Goal: Task Accomplishment & Management: Manage account settings

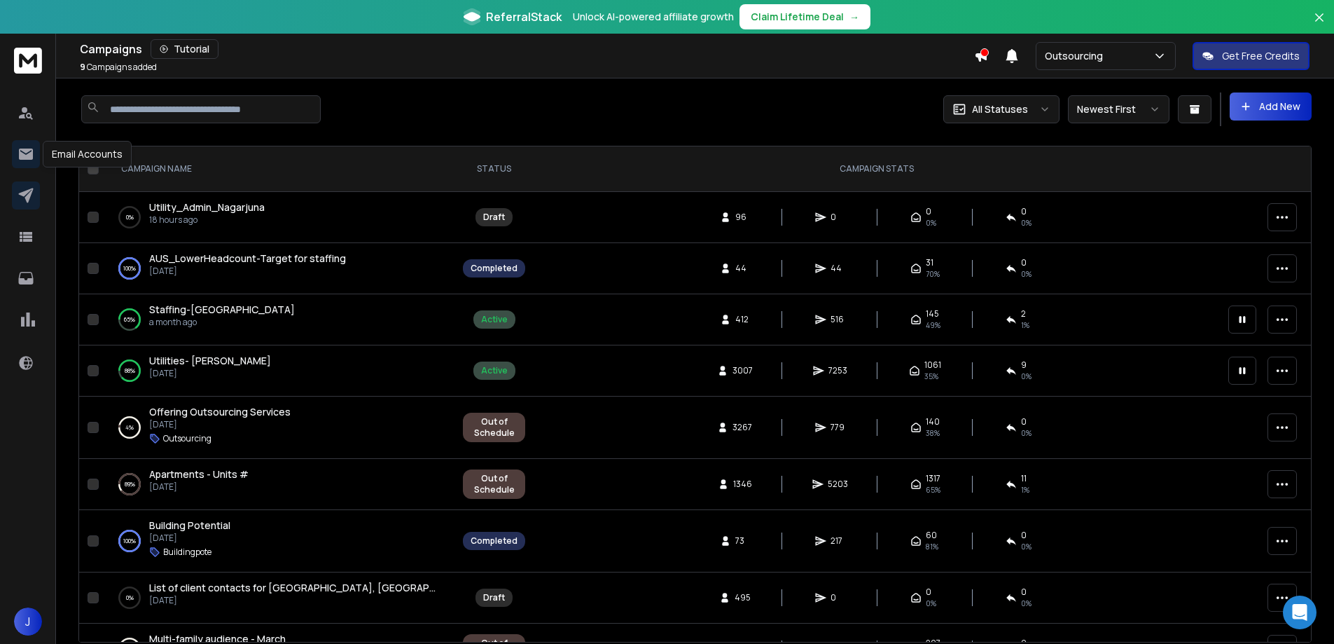
click at [25, 153] on icon at bounding box center [26, 154] width 17 height 17
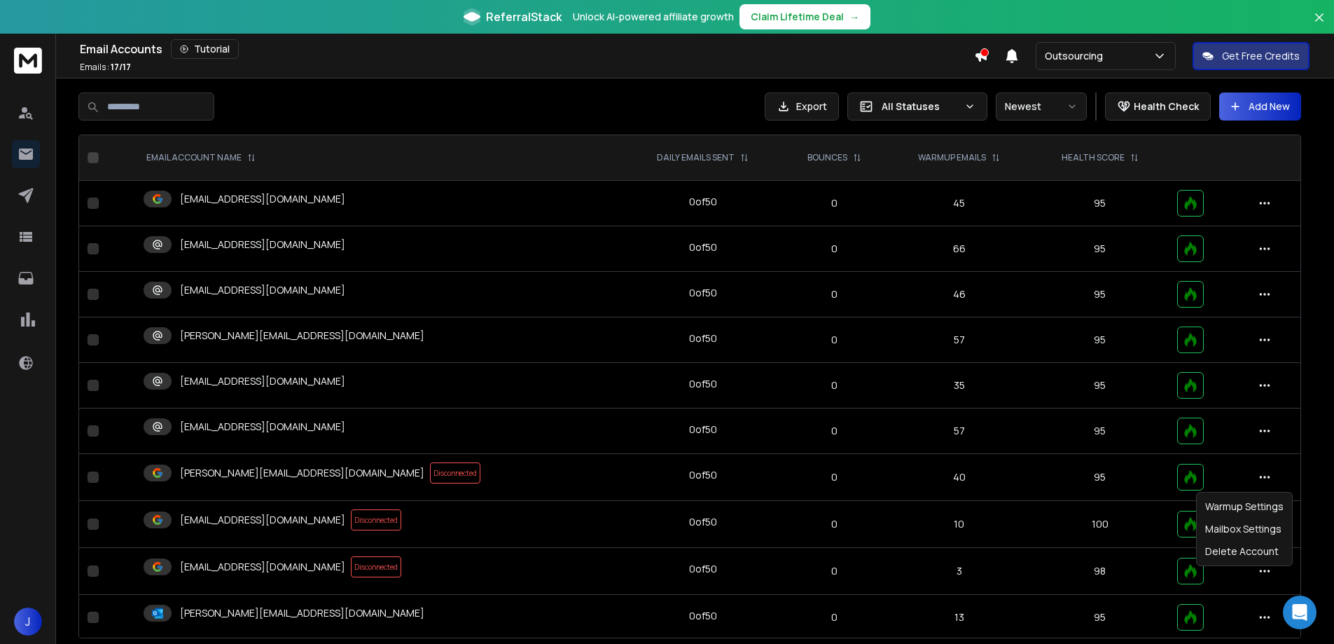
click at [1259, 473] on icon at bounding box center [1265, 477] width 13 height 13
click at [1233, 531] on div "Mailbox Settings" at bounding box center [1245, 529] width 90 height 22
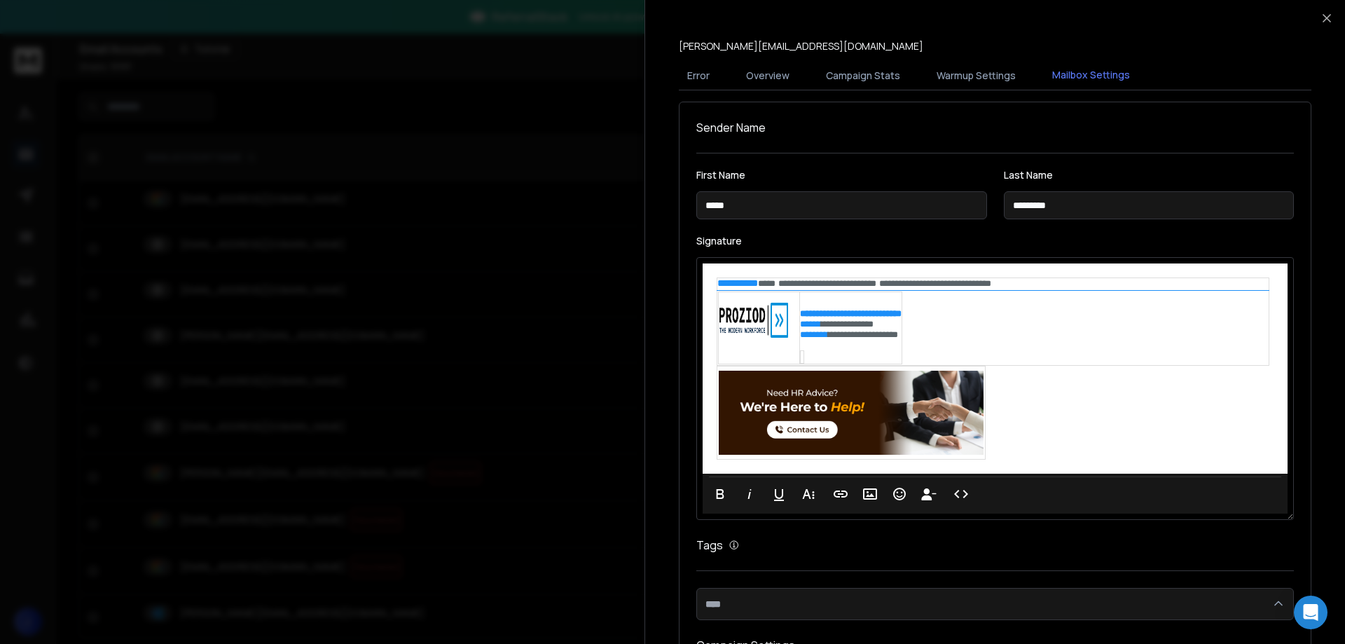
click at [981, 72] on button "Warmup Settings" at bounding box center [976, 75] width 96 height 31
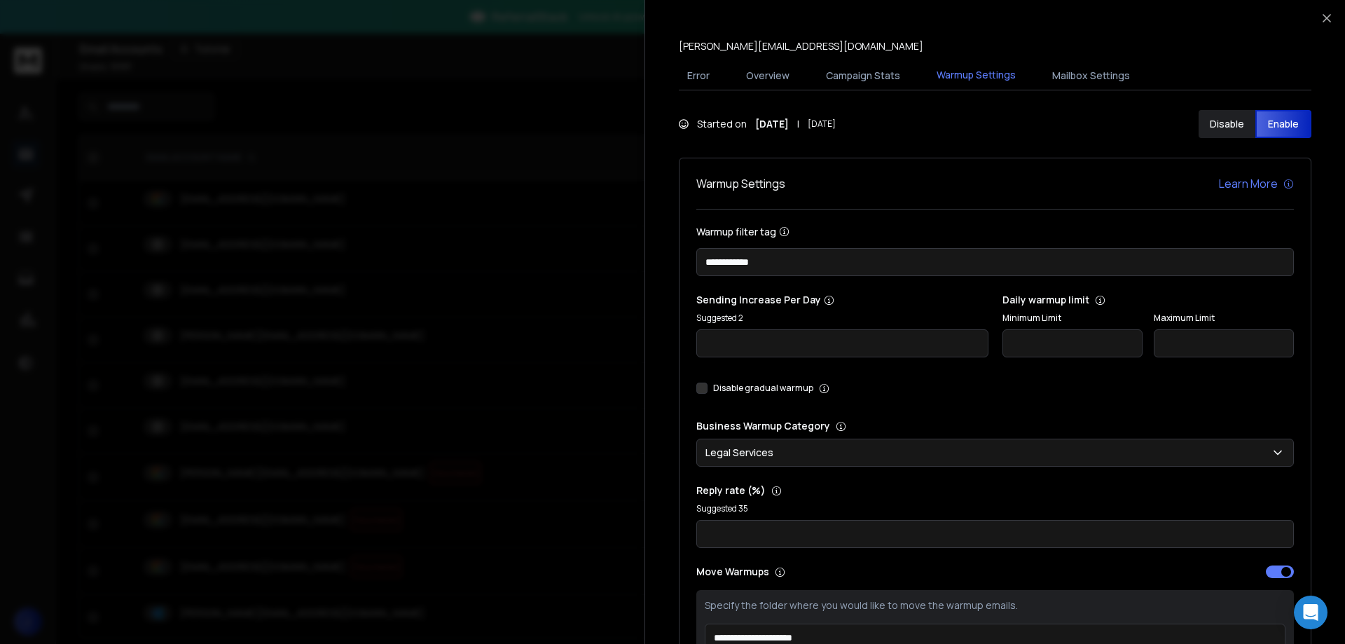
click at [874, 65] on button "Campaign Stats" at bounding box center [862, 75] width 91 height 31
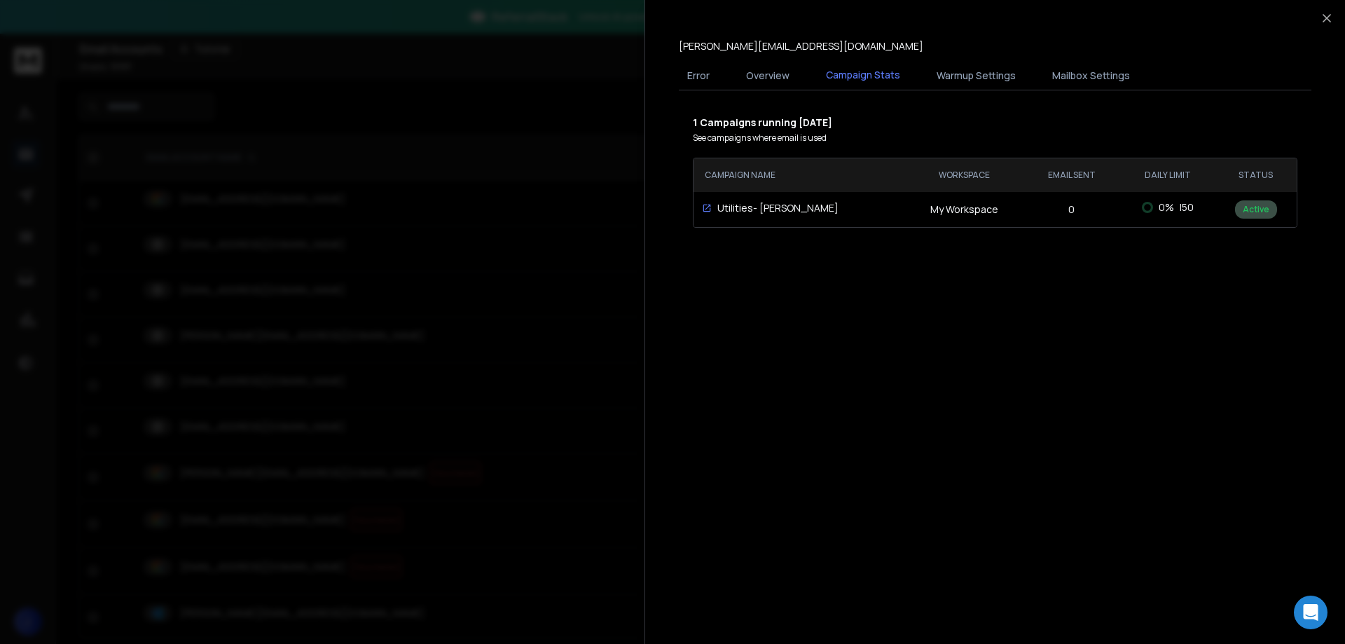
click at [775, 74] on button "Overview" at bounding box center [768, 75] width 60 height 31
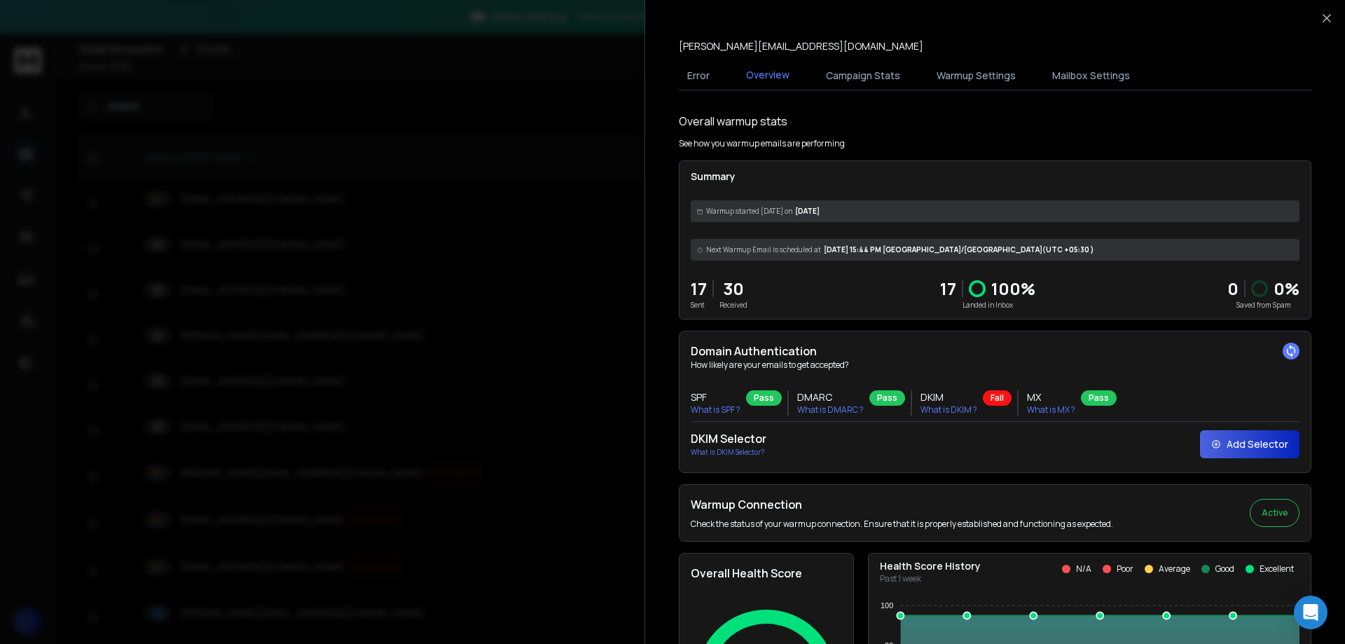
click at [698, 69] on button "Error" at bounding box center [698, 75] width 39 height 31
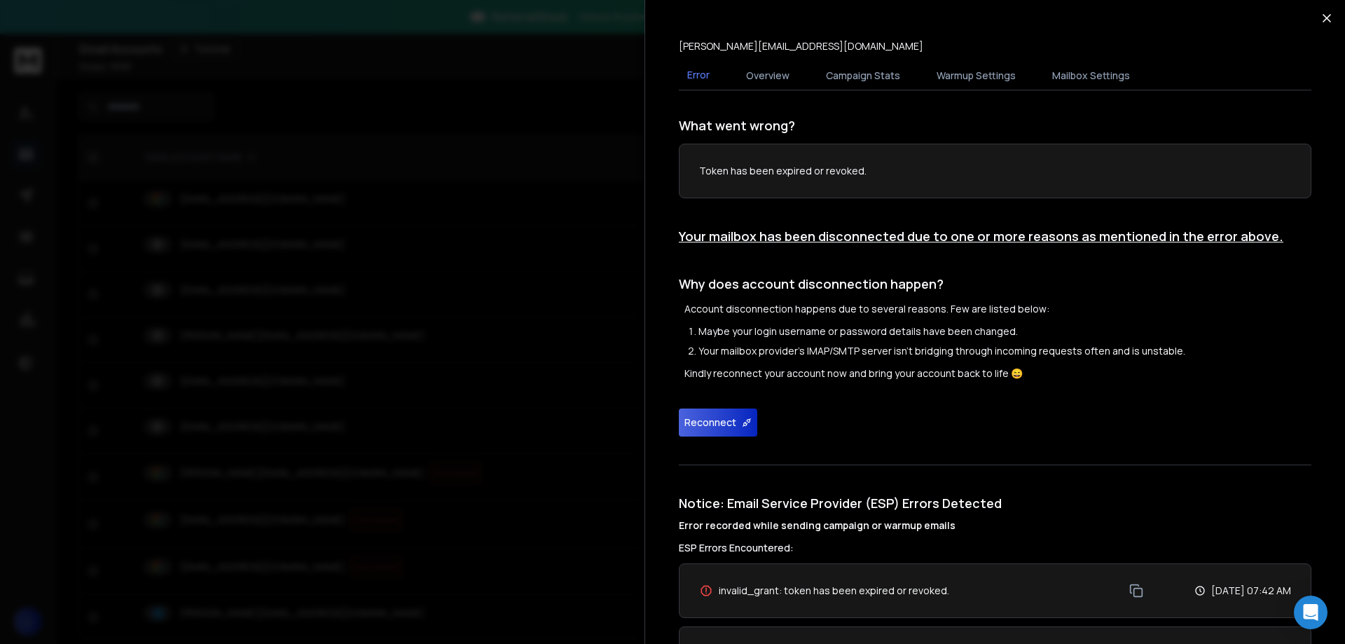
click at [1325, 18] on icon "button" at bounding box center [1327, 18] width 14 height 14
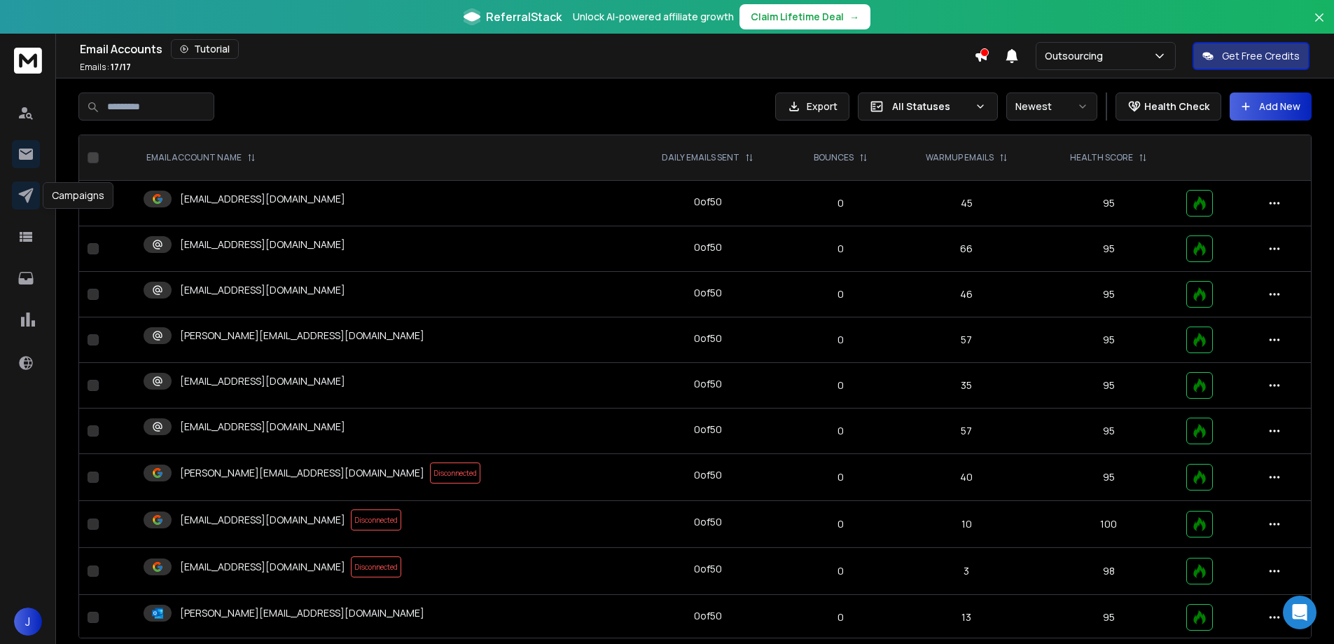
click at [27, 197] on icon at bounding box center [25, 195] width 15 height 15
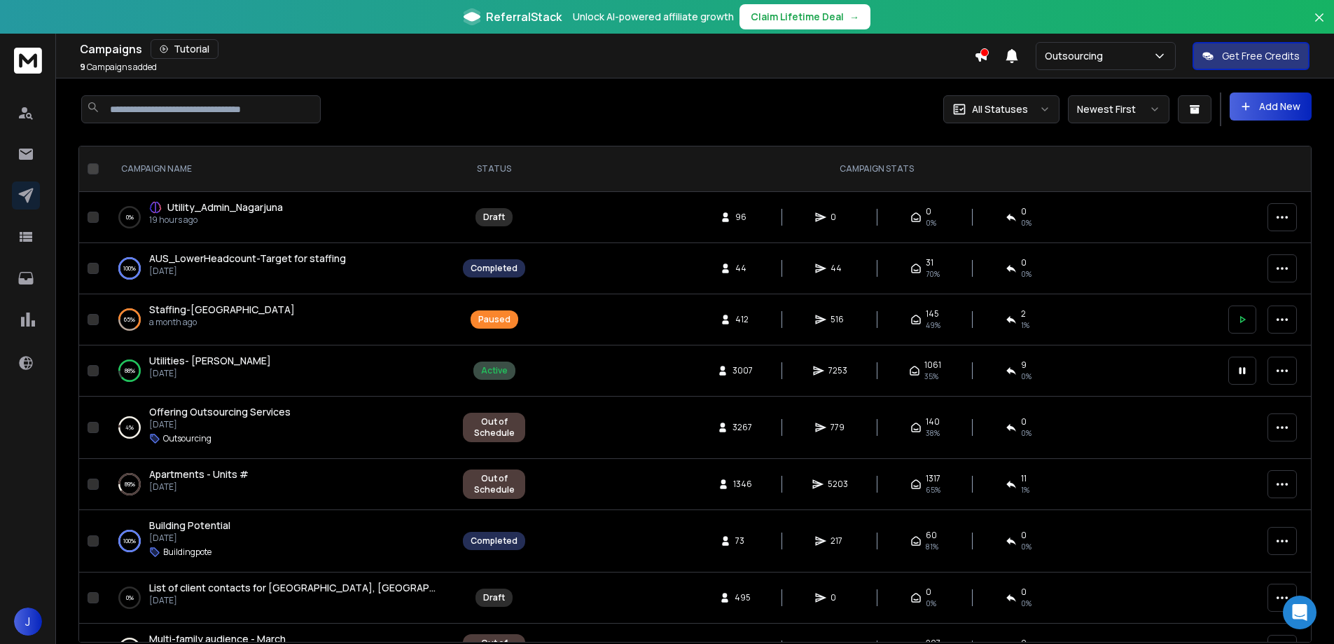
click at [1275, 368] on icon "button" at bounding box center [1282, 370] width 14 height 14
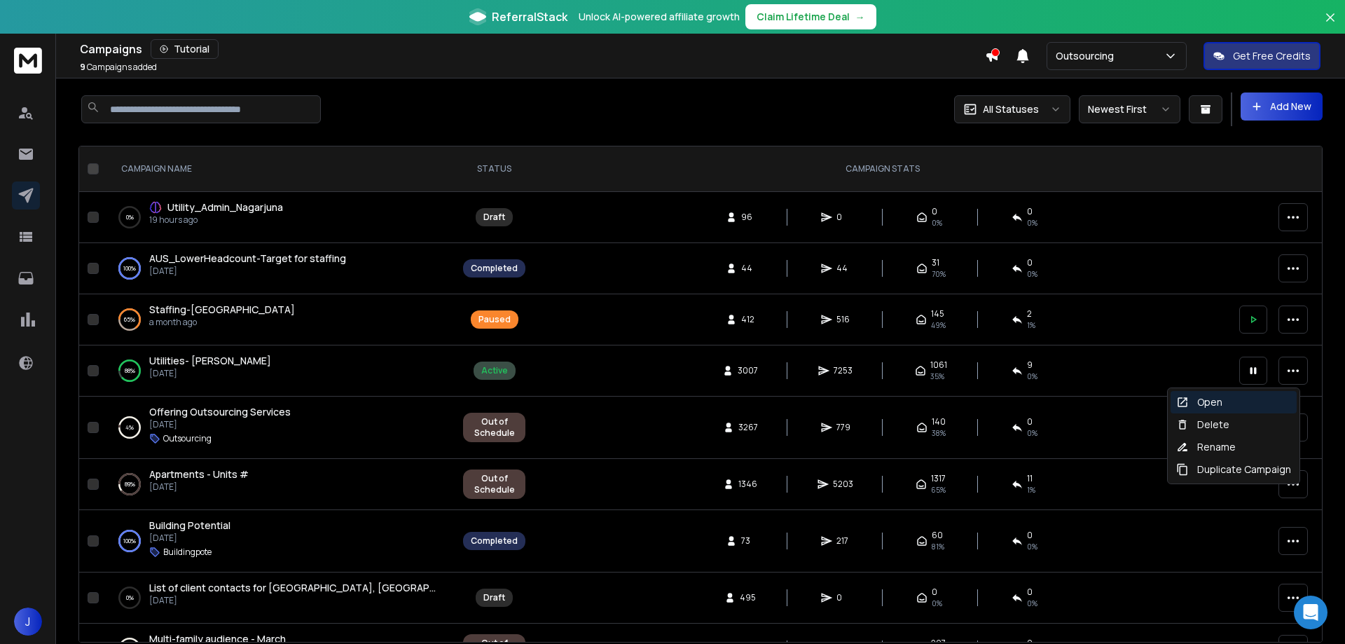
click at [1219, 398] on div "Open" at bounding box center [1199, 402] width 46 height 14
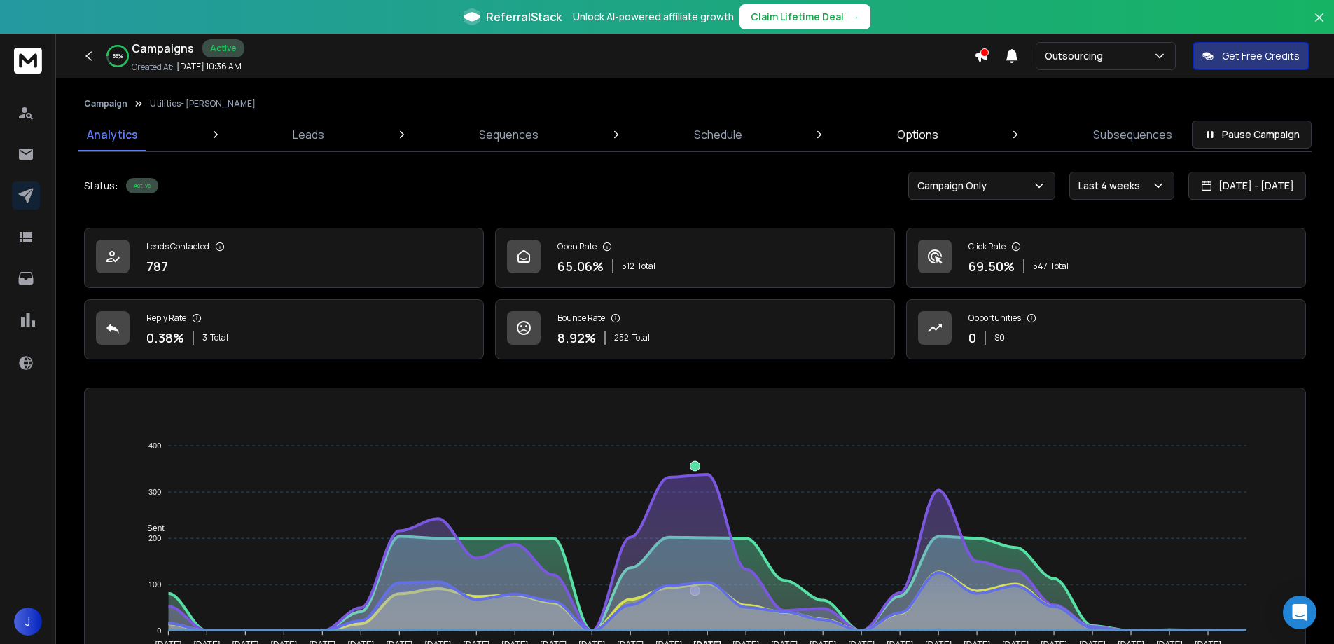
click at [918, 135] on p "Options" at bounding box center [917, 134] width 41 height 17
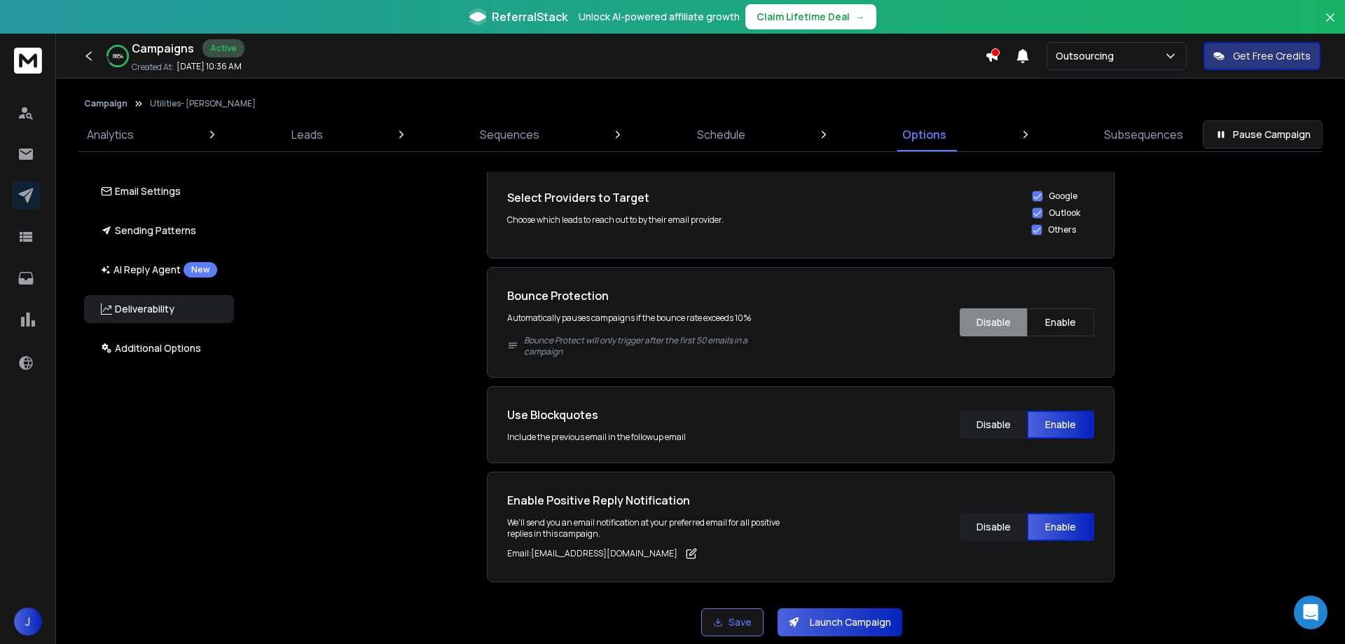
scroll to position [2101, 0]
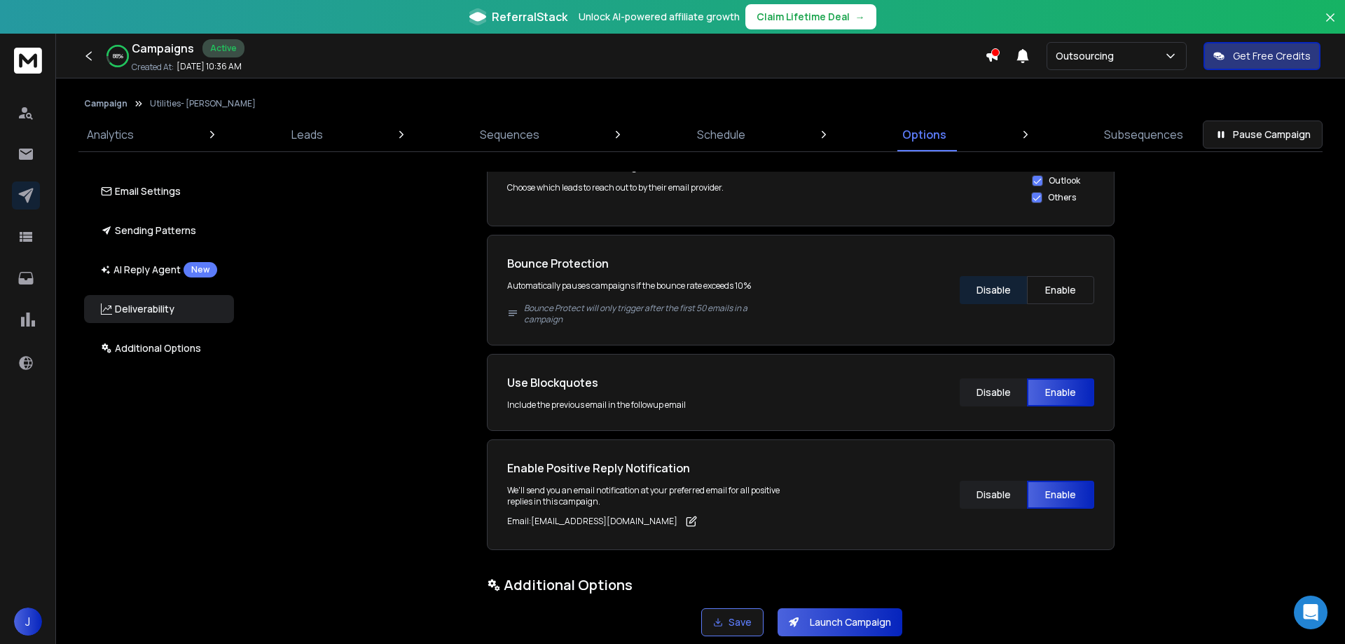
click at [981, 288] on button "Disable" at bounding box center [993, 290] width 67 height 28
click at [987, 287] on button "Disable" at bounding box center [993, 290] width 67 height 28
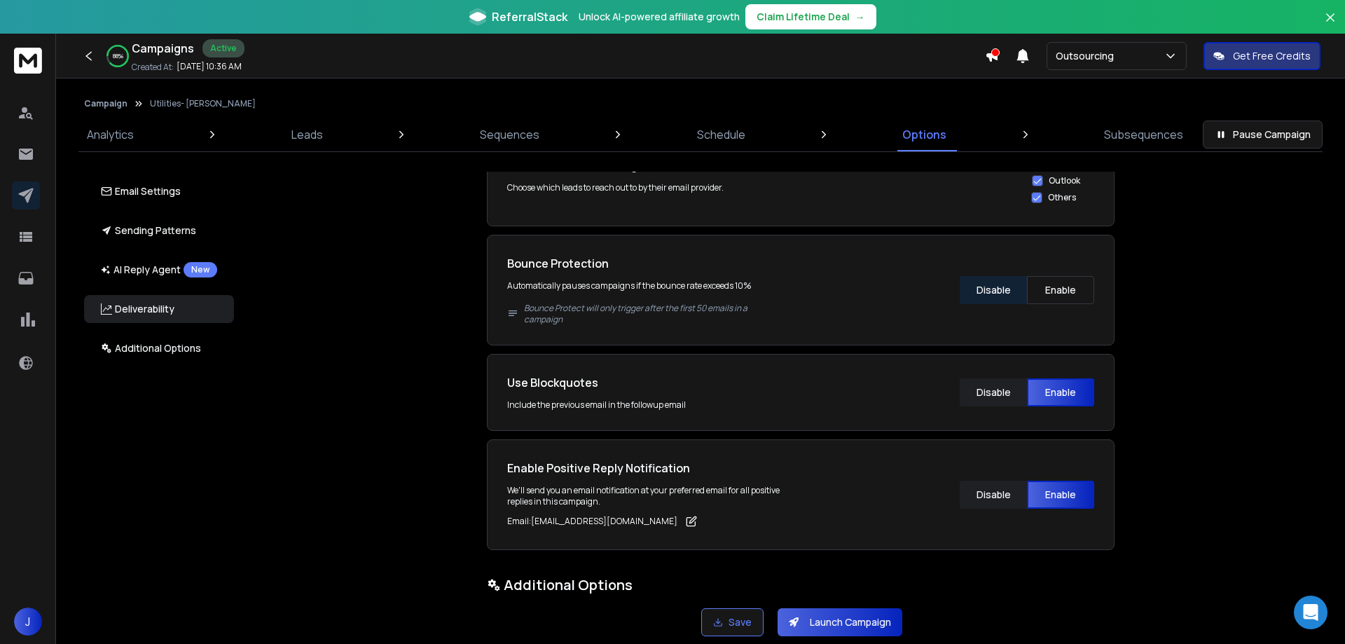
click at [992, 296] on button "Disable" at bounding box center [993, 290] width 67 height 28
click at [135, 230] on p "Sending Patterns" at bounding box center [148, 230] width 95 height 14
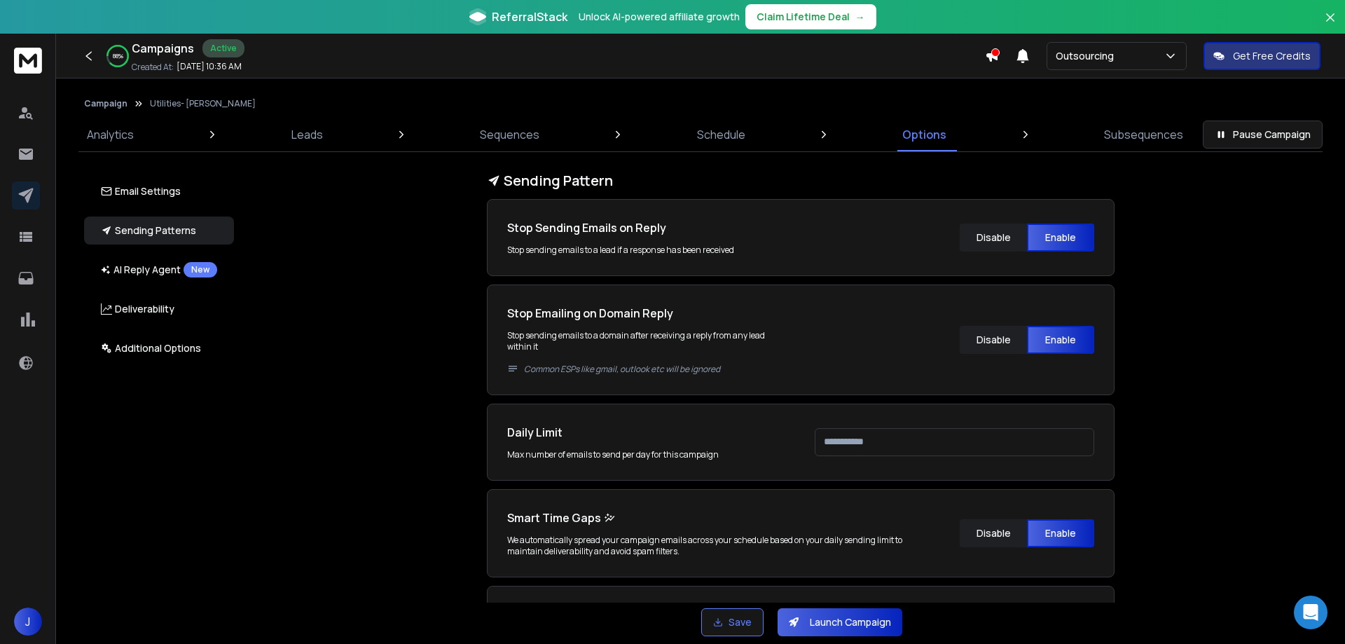
scroll to position [431, 0]
click at [110, 191] on icon at bounding box center [106, 191] width 11 height 11
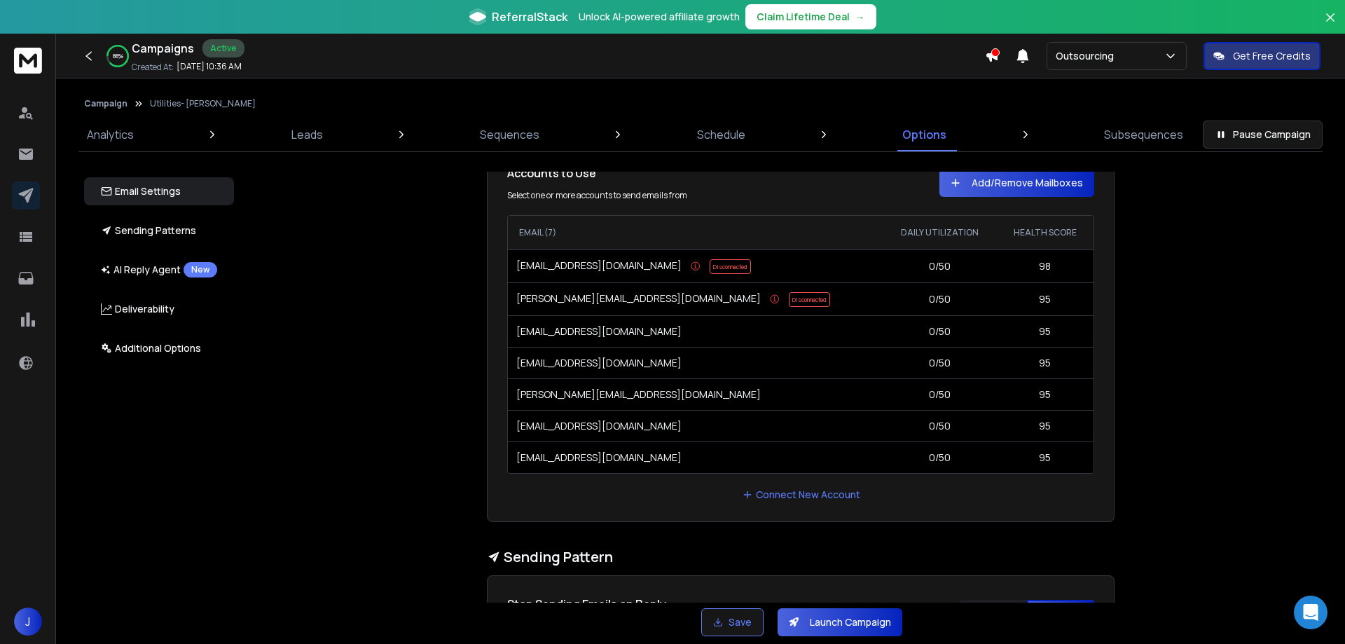
scroll to position [0, 0]
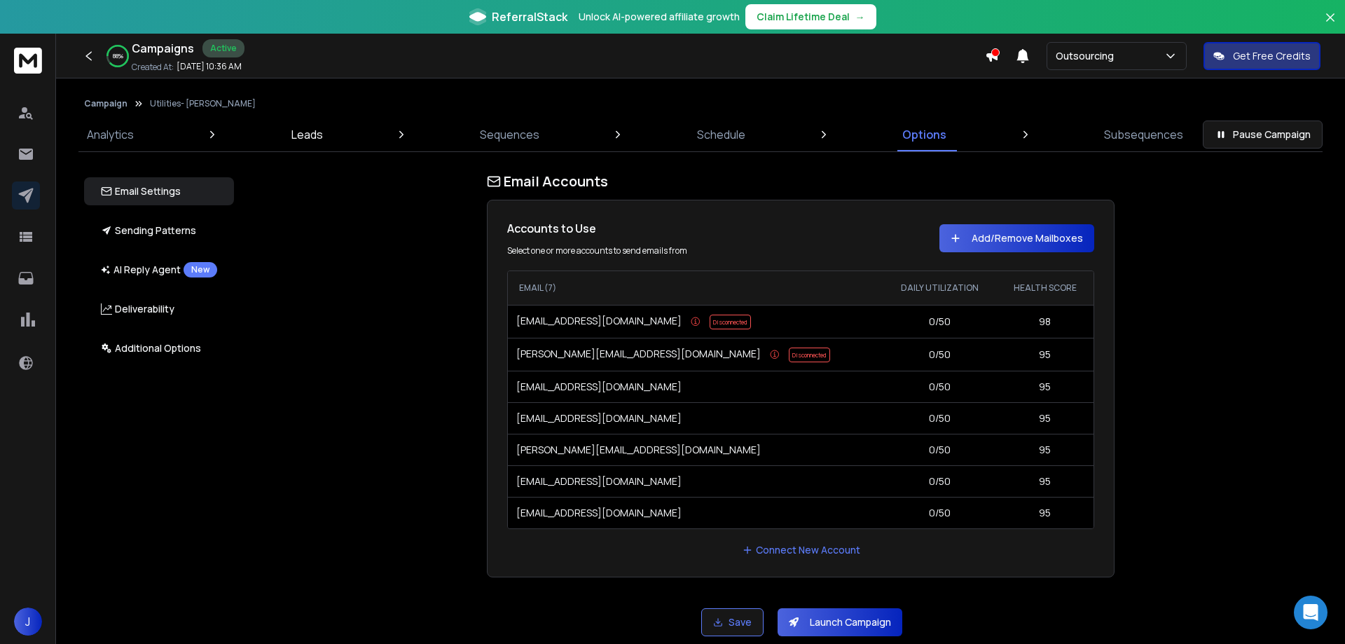
click at [319, 133] on p "Leads" at bounding box center [307, 134] width 32 height 17
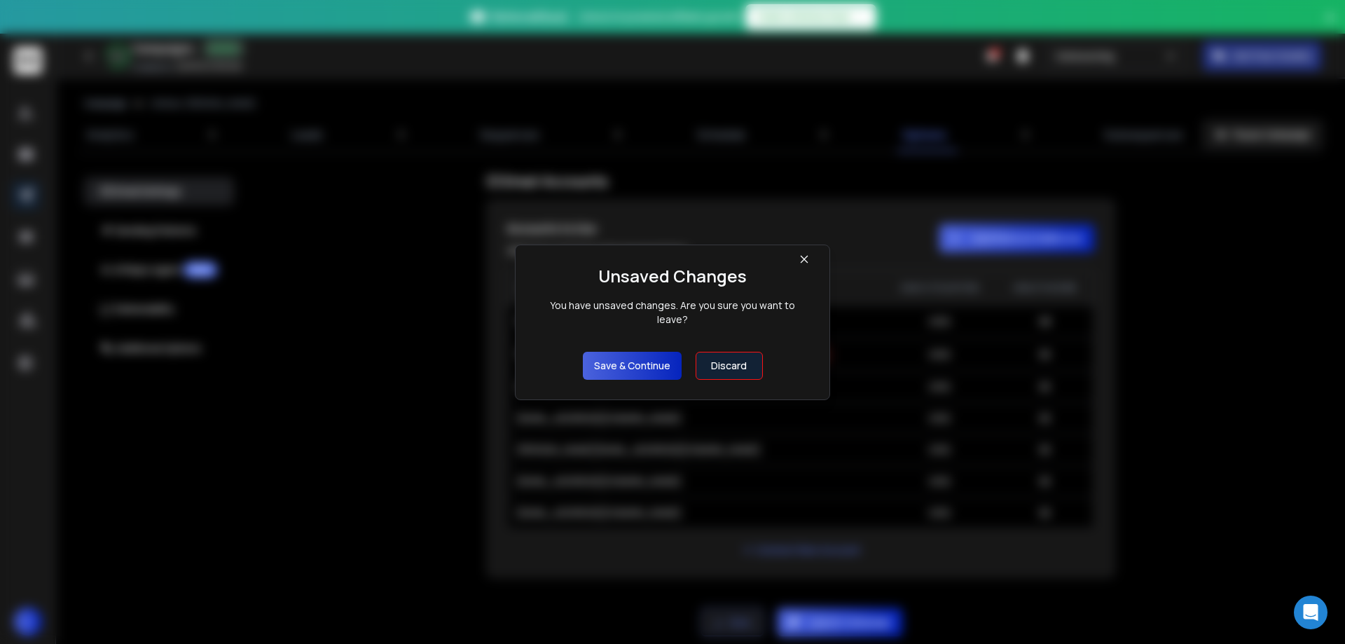
click at [803, 264] on icon at bounding box center [803, 259] width 11 height 11
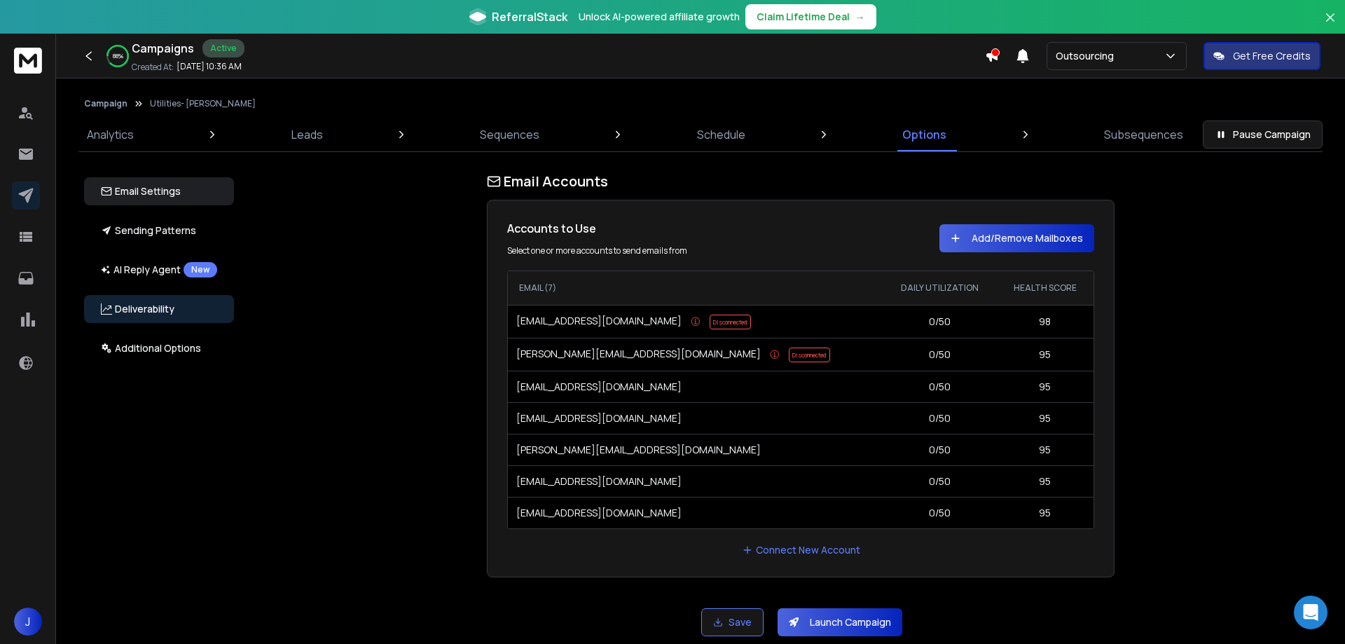
click at [139, 310] on p "Deliverability" at bounding box center [138, 309] width 74 height 14
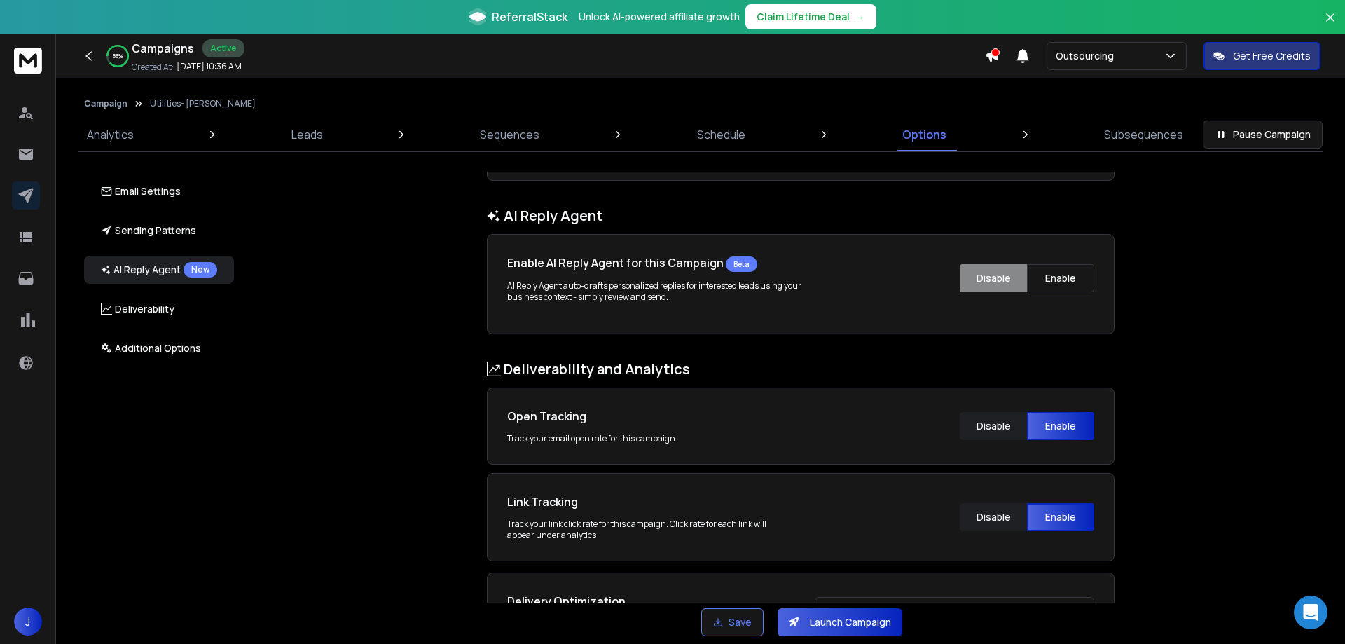
scroll to position [1329, 0]
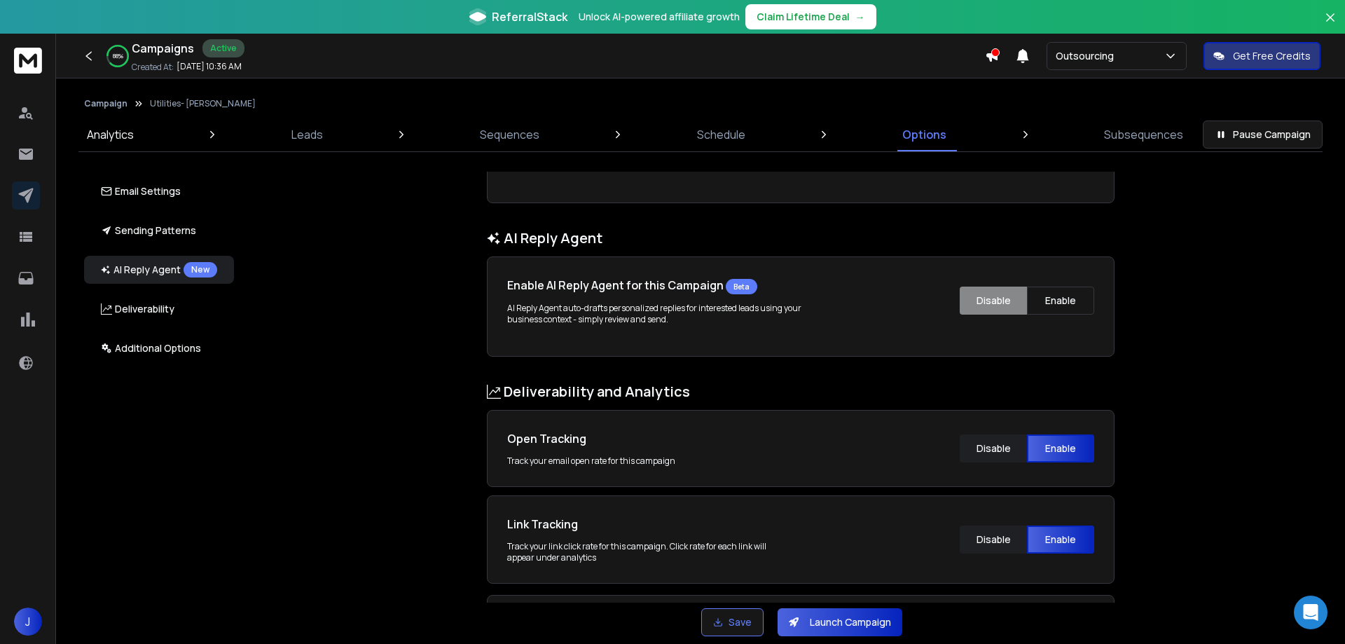
click at [113, 133] on p "Analytics" at bounding box center [110, 134] width 47 height 17
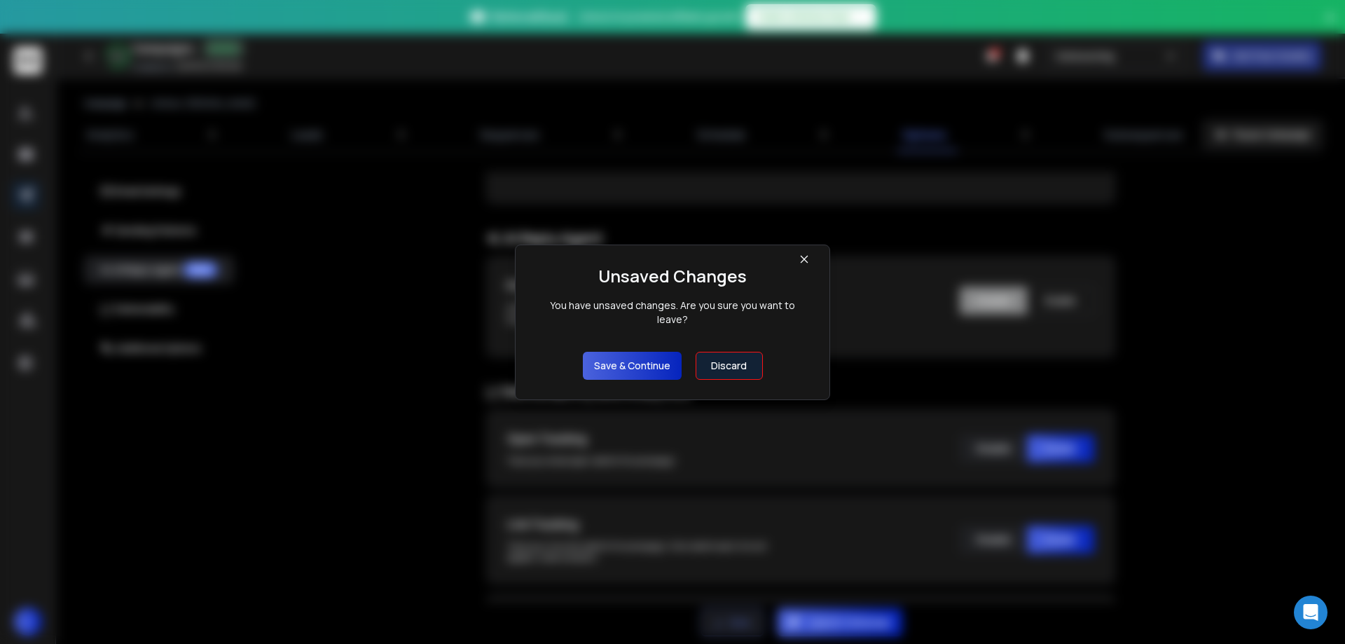
click at [802, 263] on icon at bounding box center [803, 259] width 11 height 11
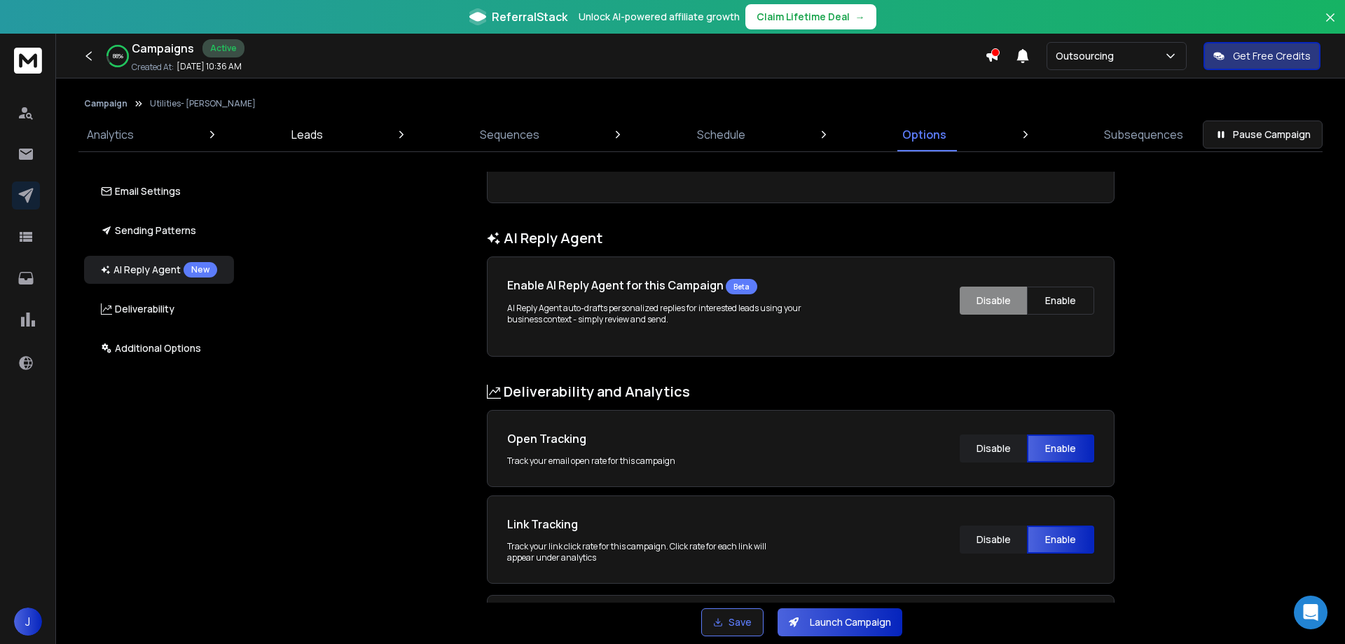
click at [306, 137] on p "Leads" at bounding box center [307, 134] width 32 height 17
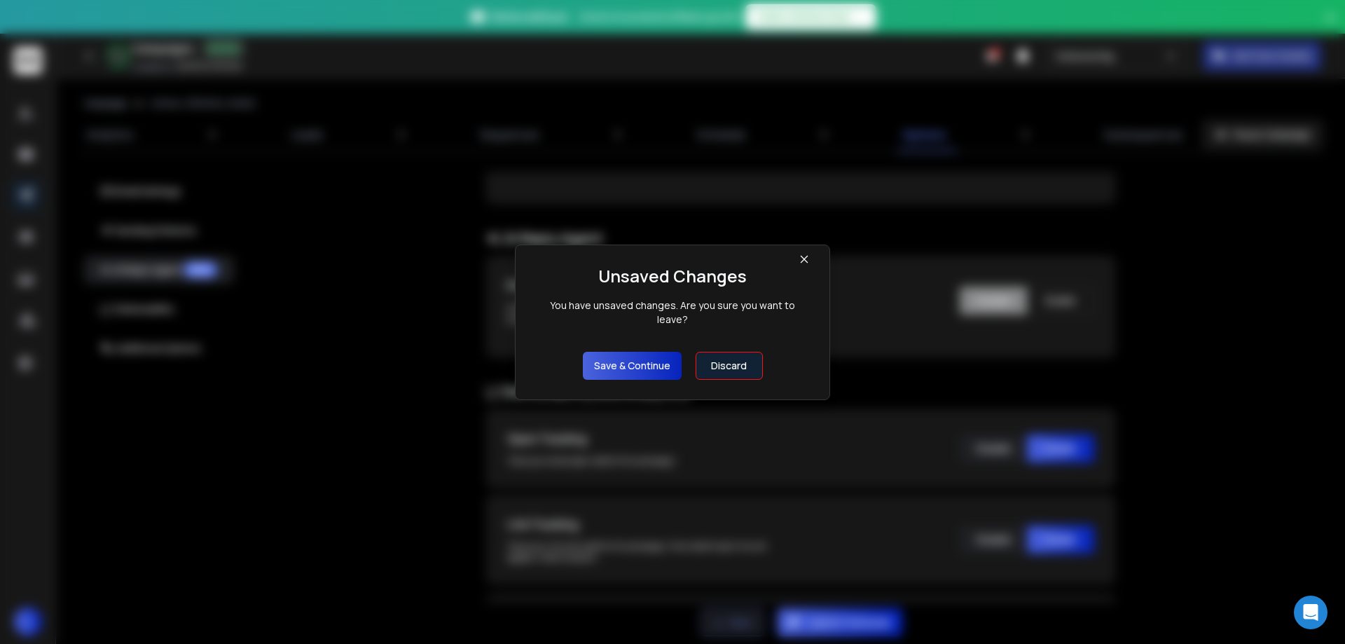
click at [807, 261] on icon at bounding box center [803, 259] width 11 height 11
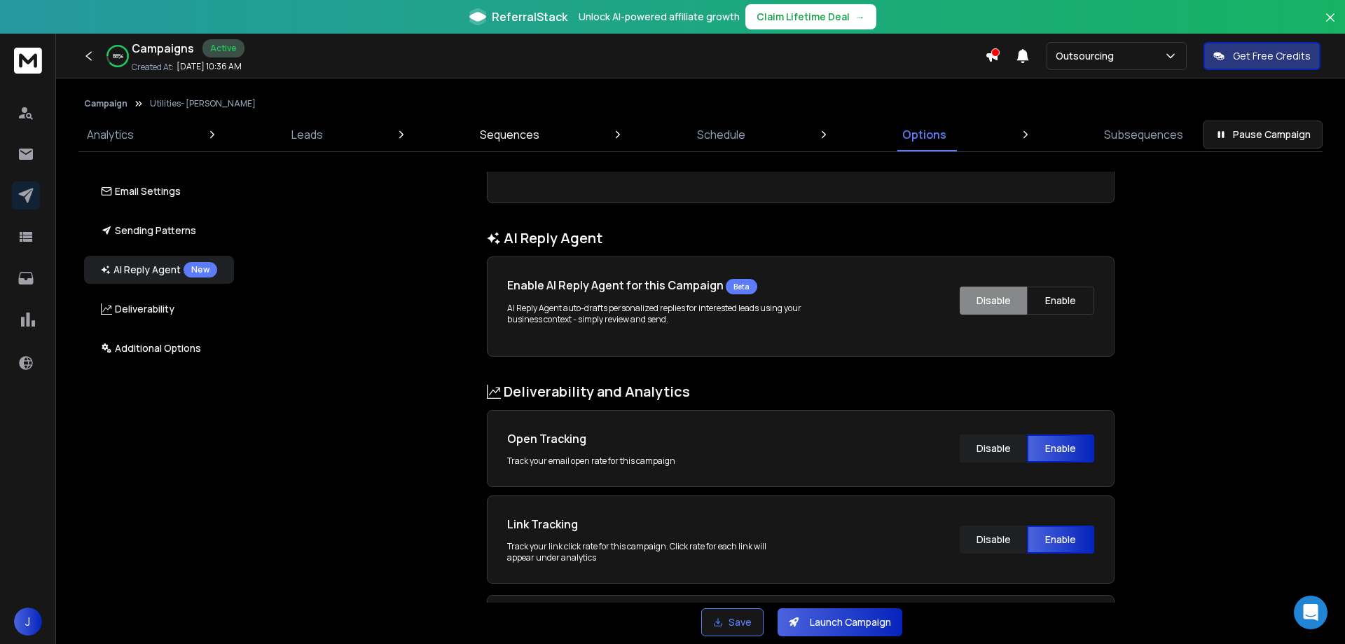
click at [506, 137] on p "Sequences" at bounding box center [510, 134] width 60 height 17
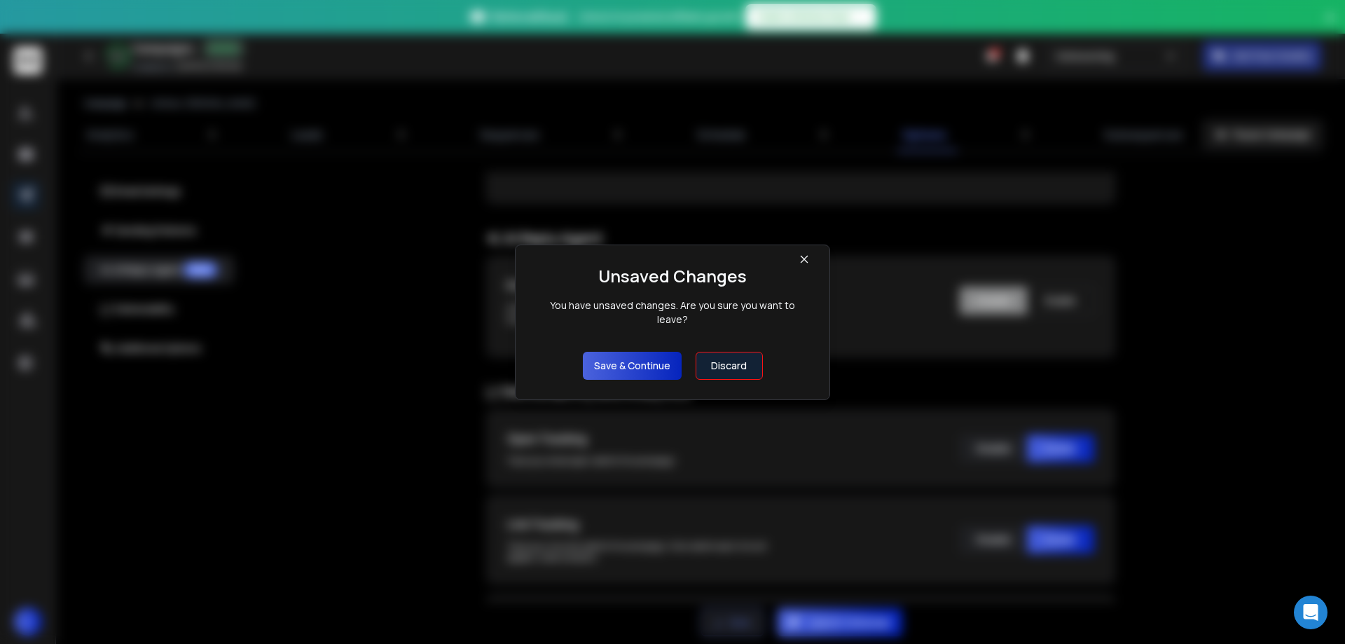
click at [804, 263] on icon at bounding box center [805, 259] width 8 height 8
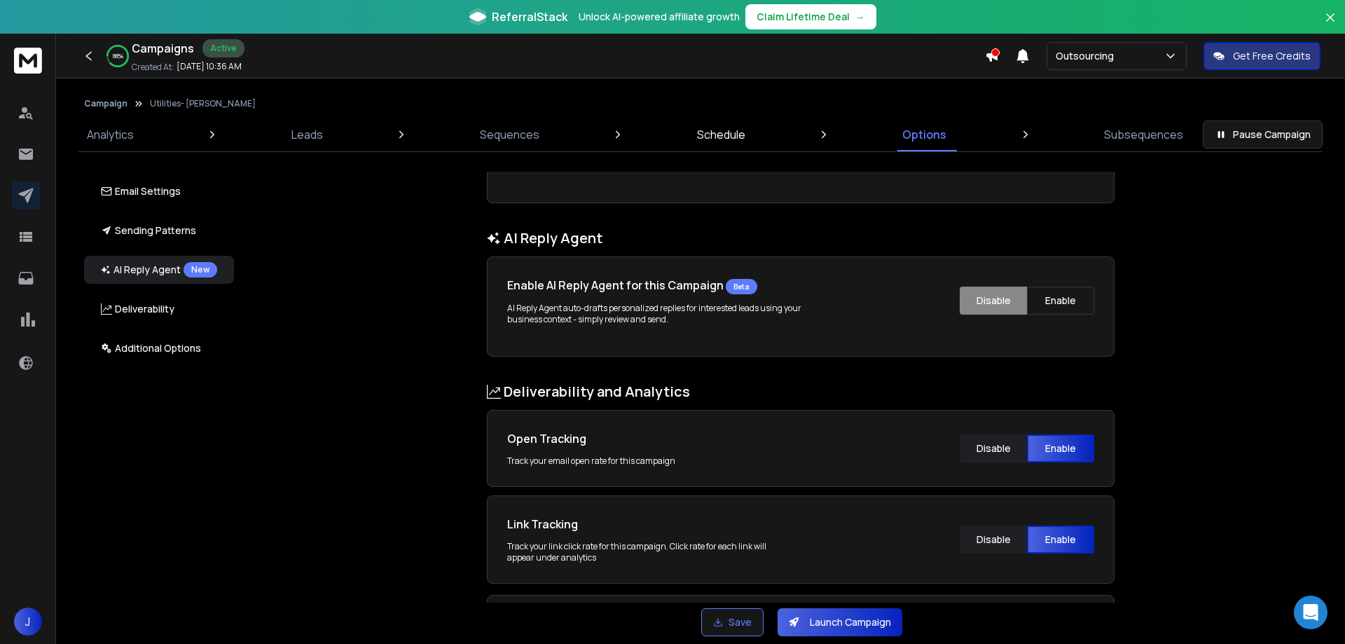
click at [712, 130] on p "Schedule" at bounding box center [721, 134] width 48 height 17
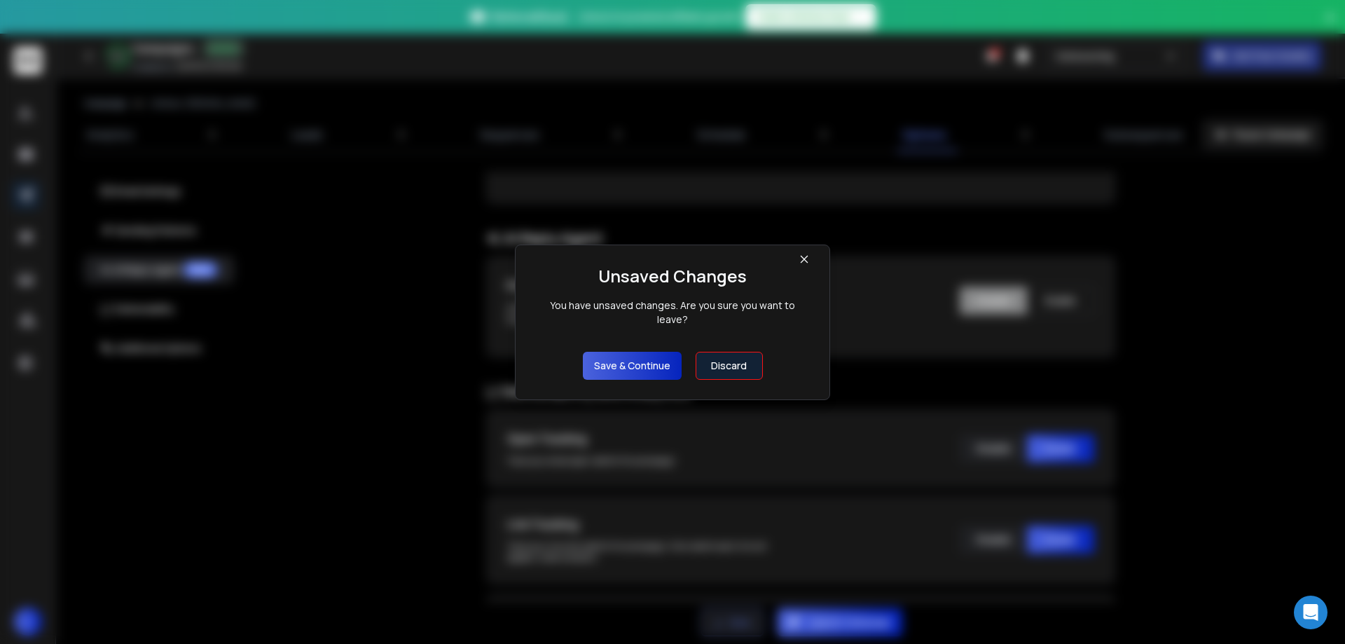
click at [804, 263] on icon at bounding box center [805, 259] width 8 height 8
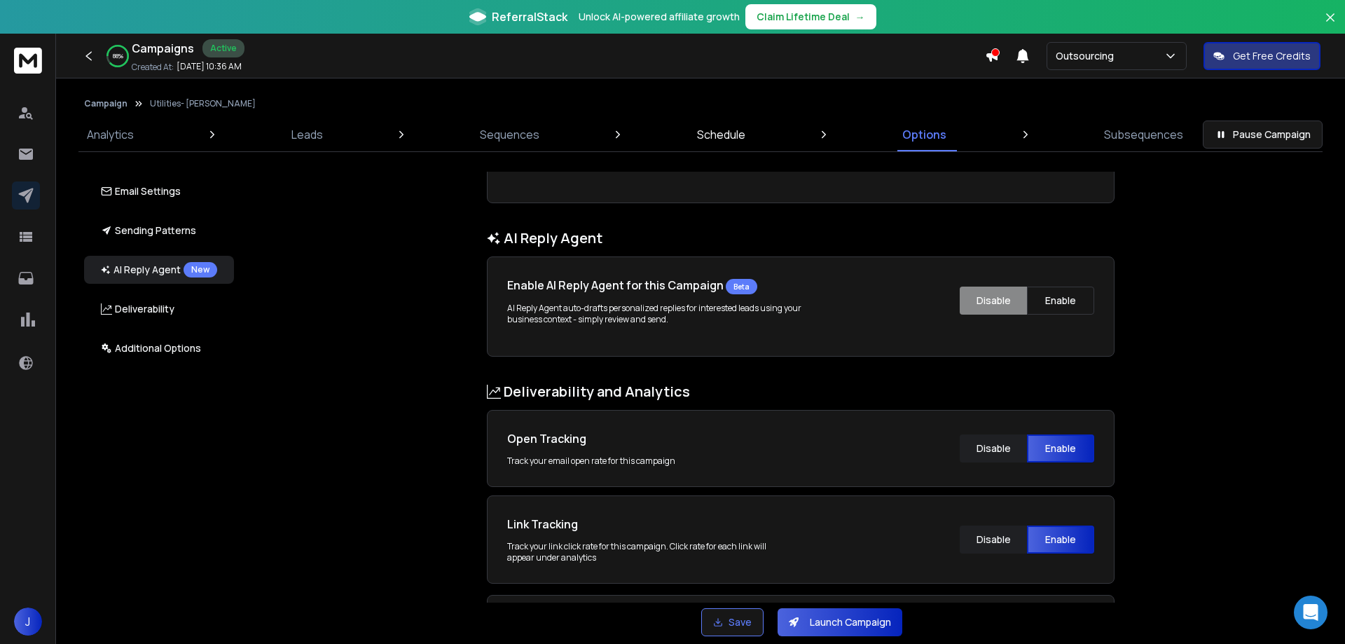
click at [712, 134] on p "Schedule" at bounding box center [721, 134] width 48 height 17
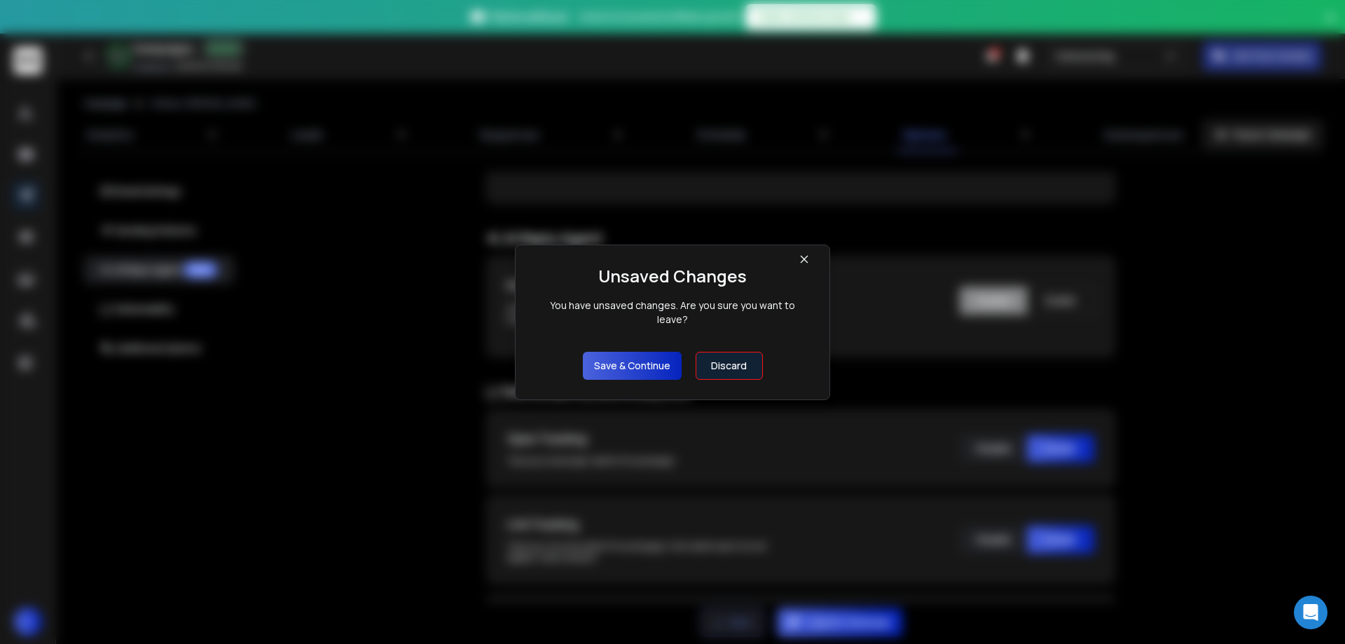
click at [739, 356] on button "Discard" at bounding box center [728, 366] width 67 height 28
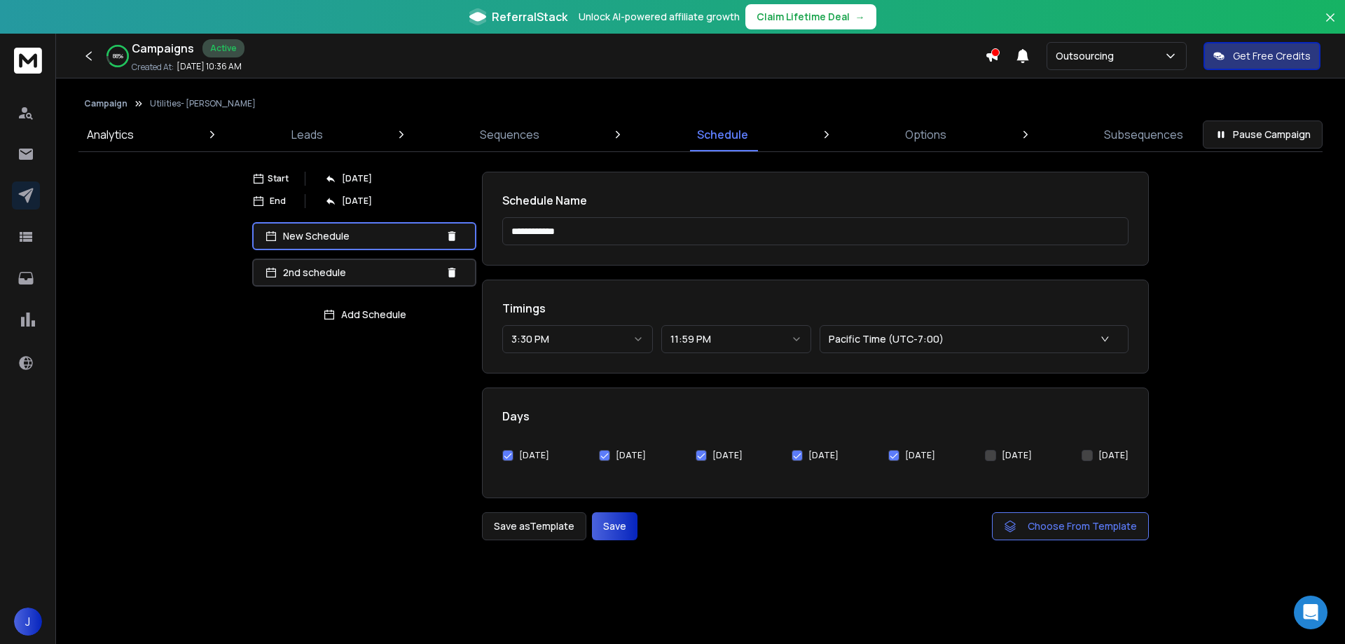
click at [141, 133] on link "Analytics" at bounding box center [110, 135] width 64 height 34
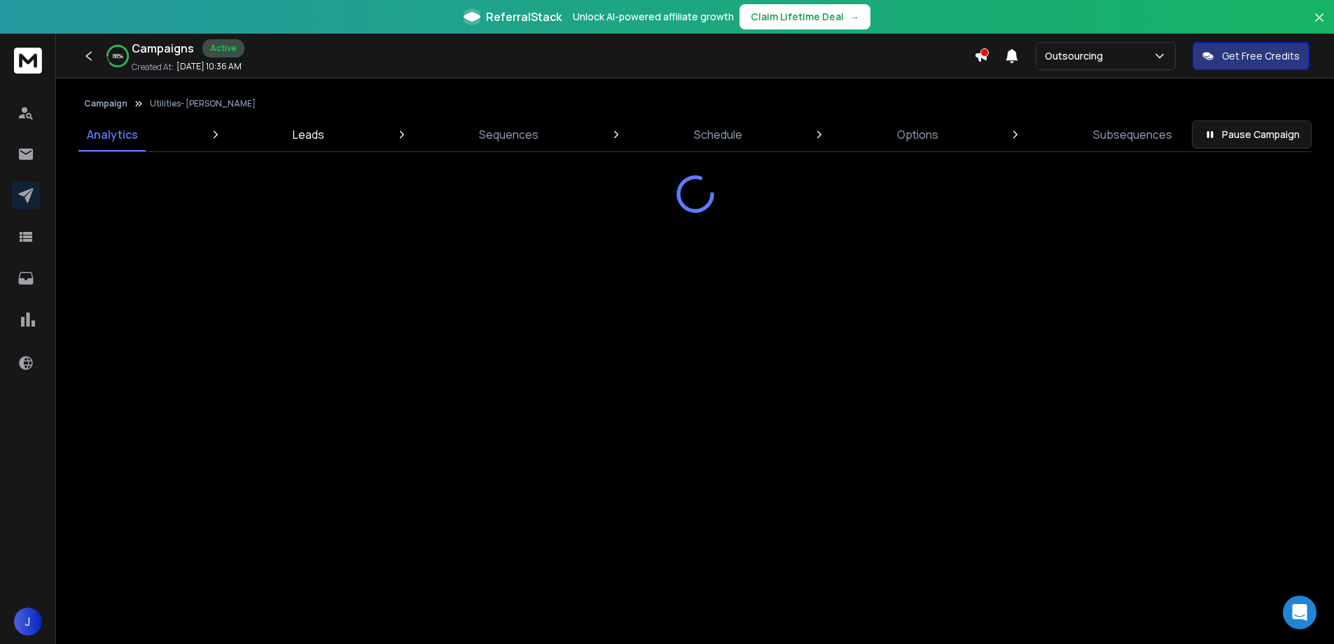
click at [317, 133] on p "Leads" at bounding box center [309, 134] width 32 height 17
click at [535, 138] on p "Sequences" at bounding box center [513, 134] width 60 height 17
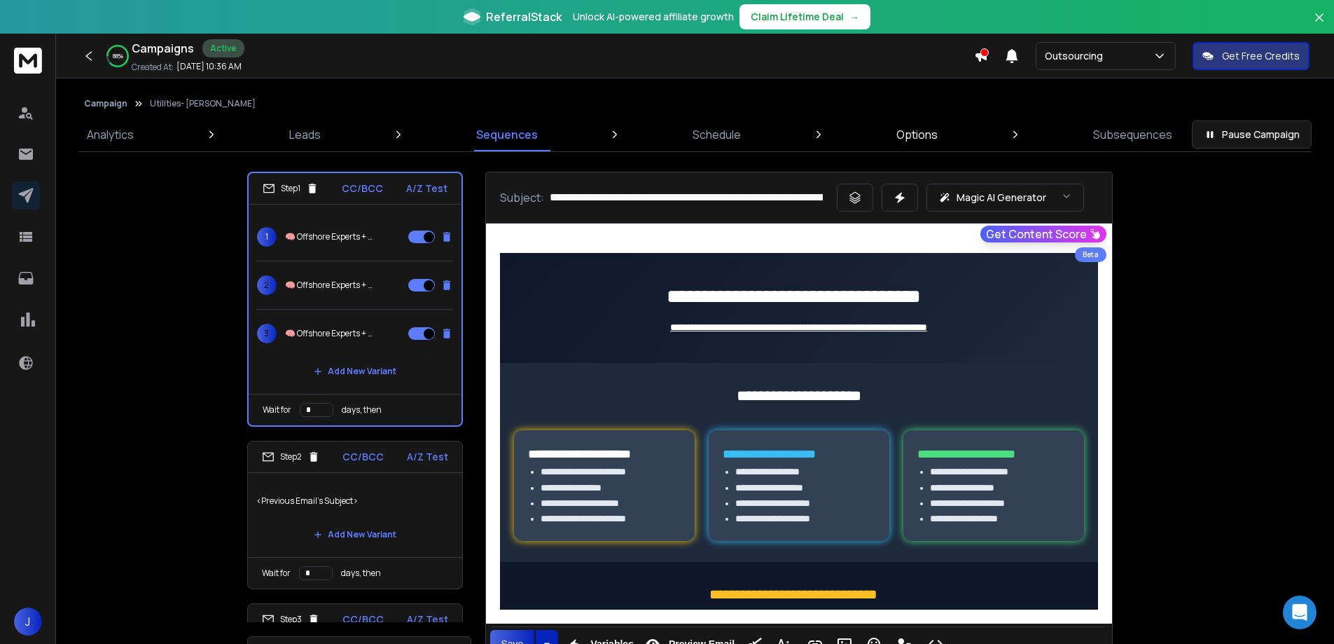
click at [919, 134] on p "Options" at bounding box center [916, 134] width 41 height 17
